Goal: Information Seeking & Learning: Check status

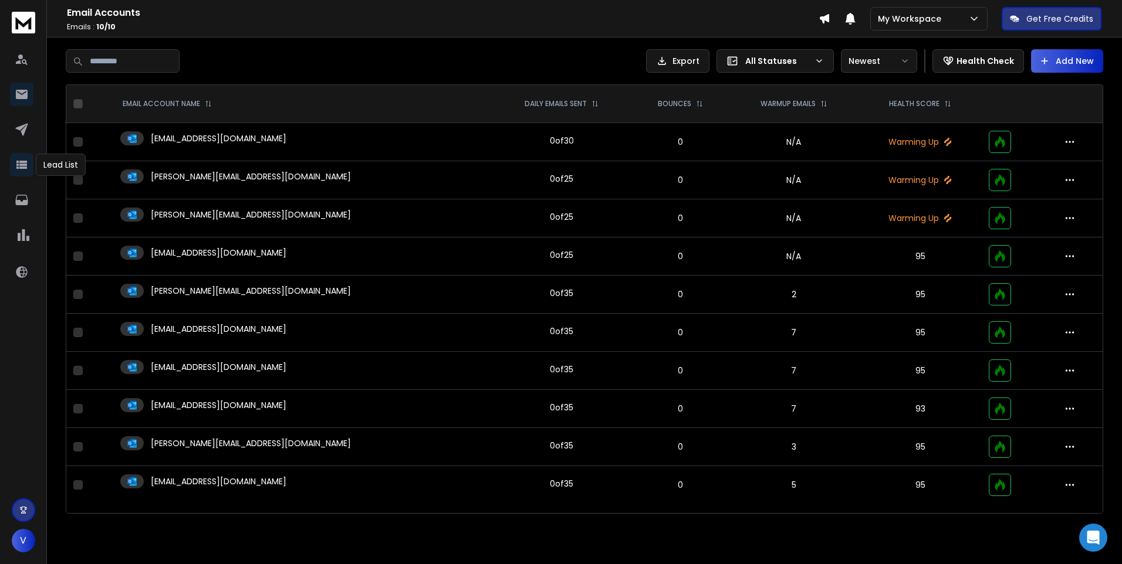
click at [17, 168] on icon at bounding box center [21, 165] width 11 height 8
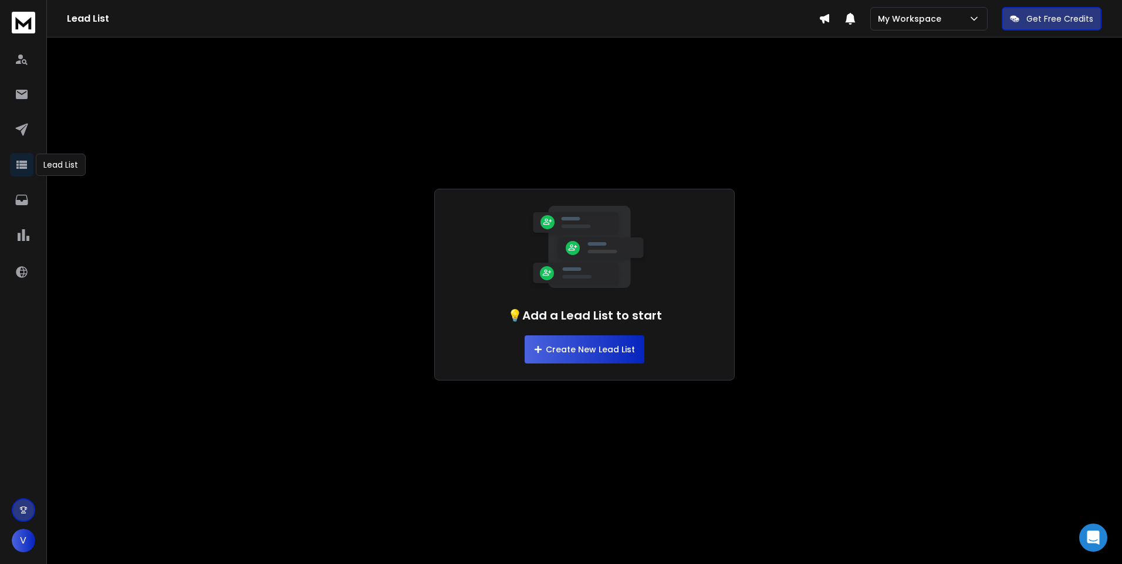
click at [25, 153] on link at bounding box center [21, 164] width 23 height 23
click at [22, 133] on icon at bounding box center [21, 129] width 12 height 12
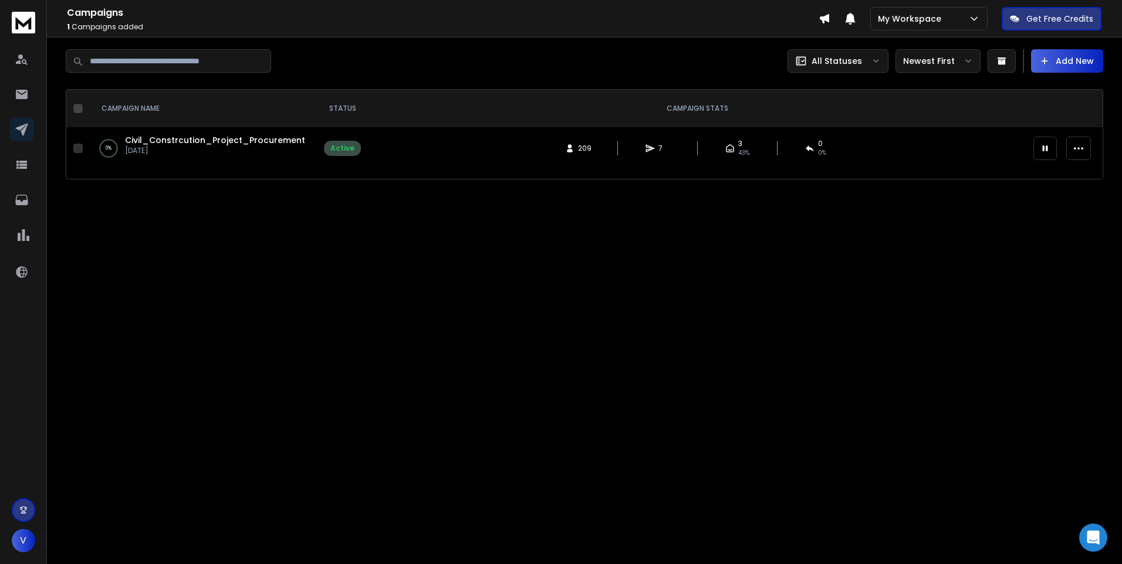
click at [182, 140] on span "Civil_Constrcution_Project_Procurement" at bounding box center [215, 140] width 180 height 12
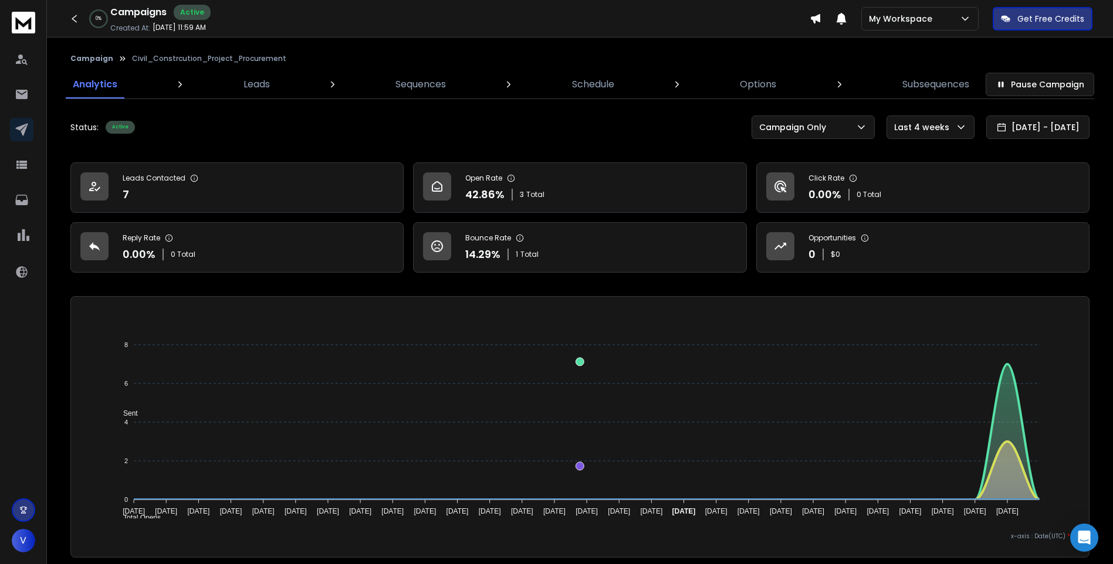
click at [595, 197] on link "Open Rate 42.86 % 3 Total" at bounding box center [579, 188] width 333 height 50
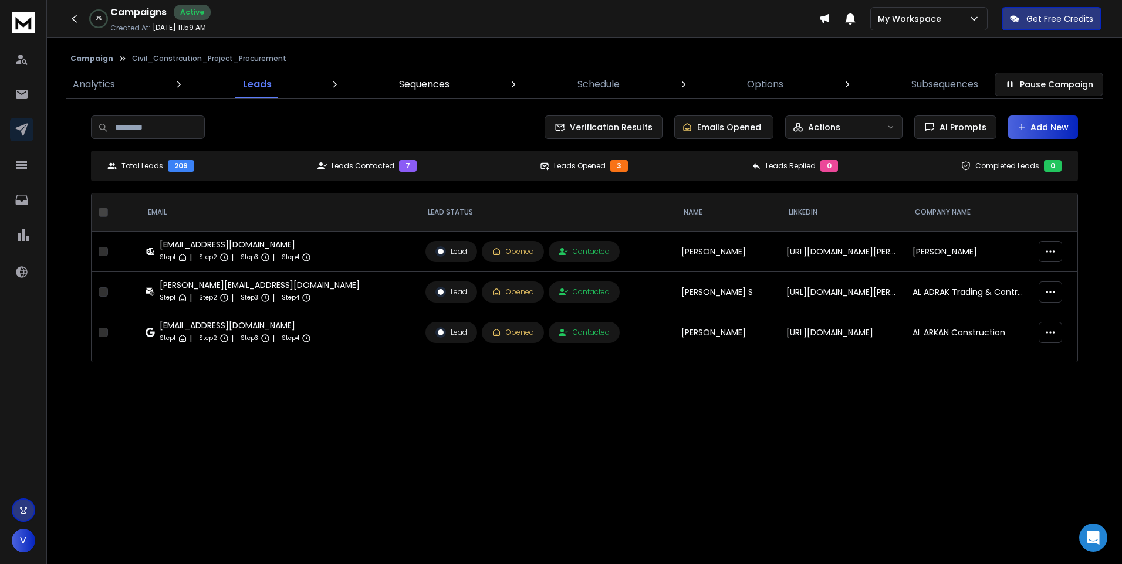
click at [412, 96] on link "Sequences" at bounding box center [424, 84] width 65 height 28
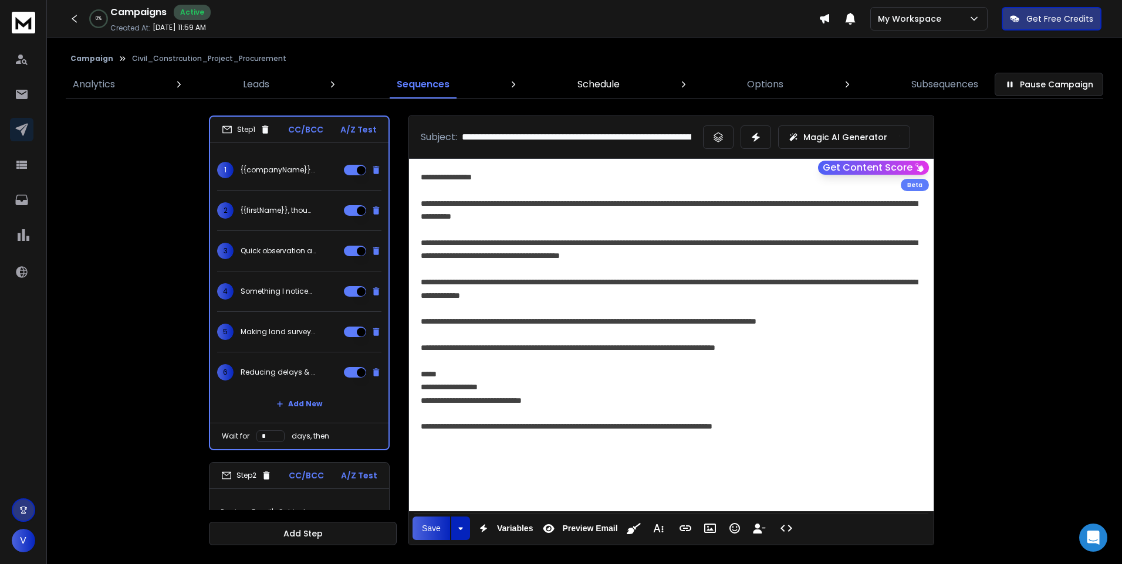
click at [617, 87] on p "Schedule" at bounding box center [598, 84] width 42 height 14
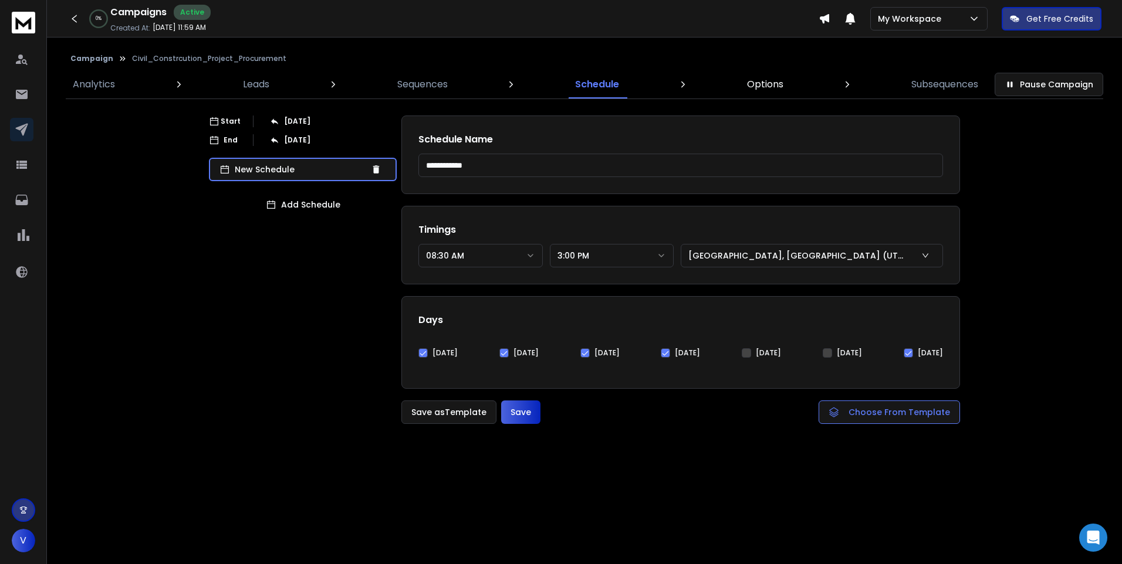
click at [759, 76] on link "Options" at bounding box center [765, 84] width 50 height 28
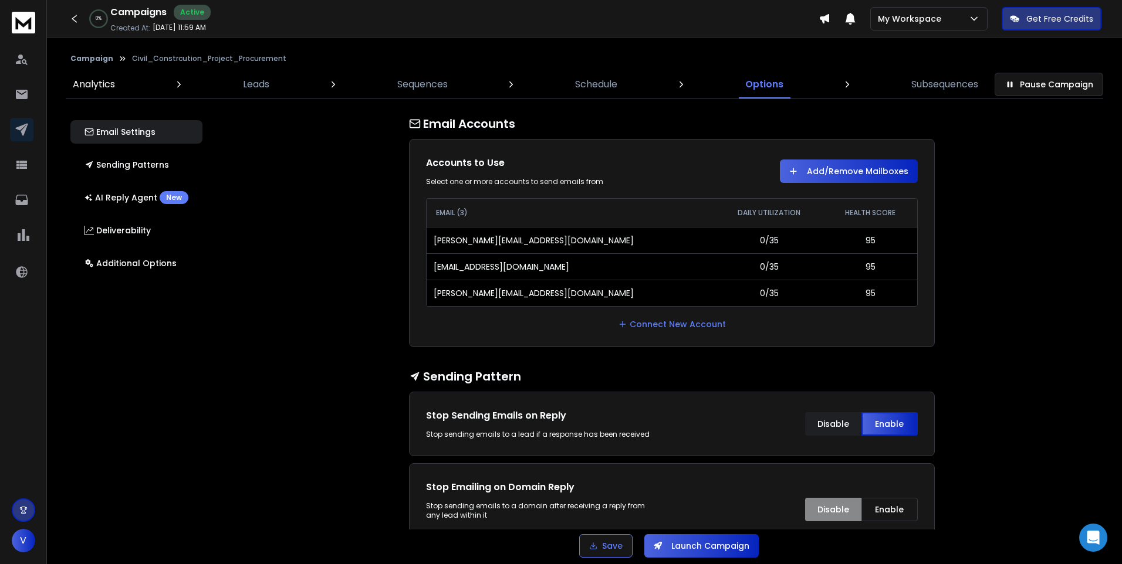
click at [92, 86] on p "Analytics" at bounding box center [94, 84] width 42 height 14
